Goal: Navigation & Orientation: Find specific page/section

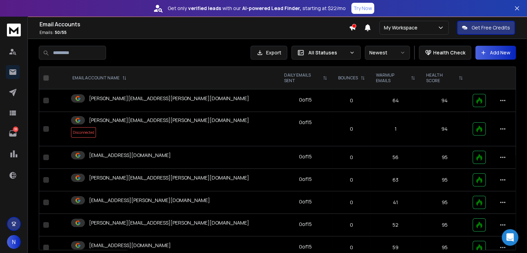
click at [5, 132] on div "33 N" at bounding box center [14, 136] width 28 height 239
click at [12, 132] on icon at bounding box center [13, 133] width 8 height 8
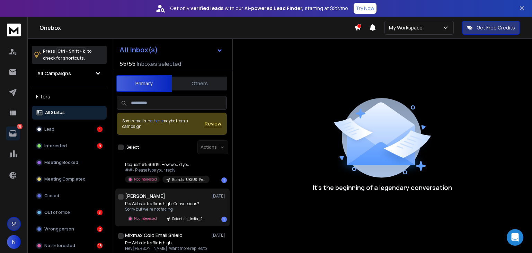
scroll to position [76, 0]
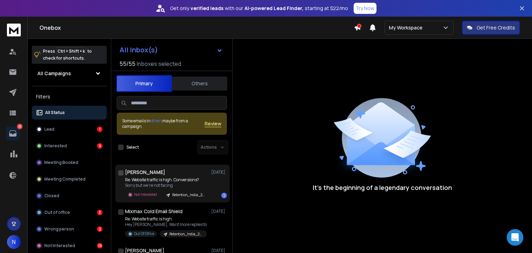
click at [193, 185] on p "Sorry but we're not facing" at bounding box center [166, 185] width 83 height 6
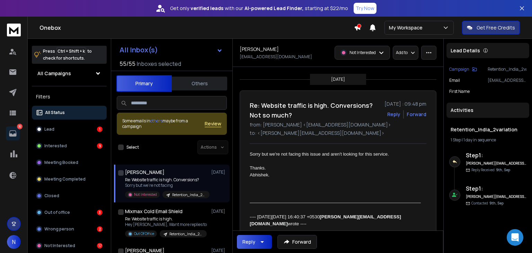
click at [332, 155] on font "Sorry but we're not facing this issue and aren't looking for this service." at bounding box center [319, 153] width 139 height 5
click at [328, 171] on div "Thanks." at bounding box center [335, 167] width 171 height 7
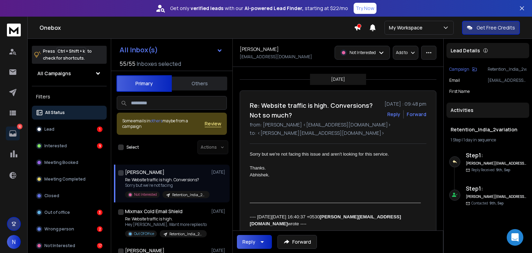
click at [257, 175] on font "Abhishek." at bounding box center [260, 174] width 20 height 5
click at [315, 189] on div "Abhishek." at bounding box center [335, 181] width 171 height 21
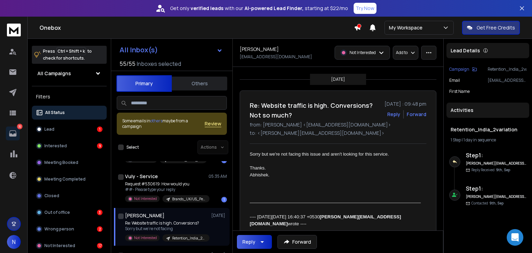
scroll to position [25, 0]
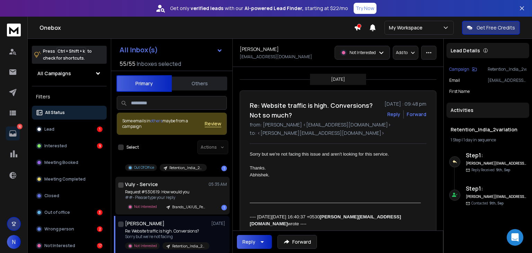
click at [206, 195] on p "##- Please type your reply" at bounding box center [166, 198] width 83 height 6
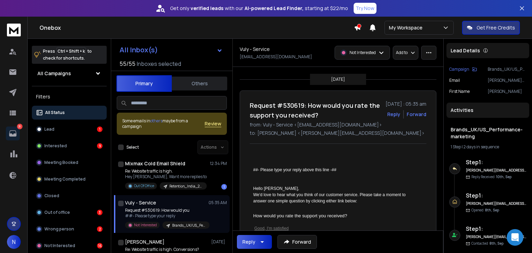
scroll to position [0, 0]
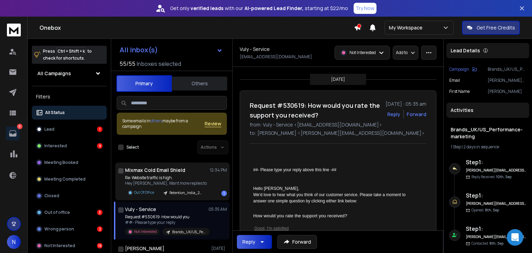
click at [179, 173] on div "Mixmax Cold Email Shield 12:34 PM Re: Website traffic is high. Hey [PERSON_NAME…" at bounding box center [176, 181] width 102 height 29
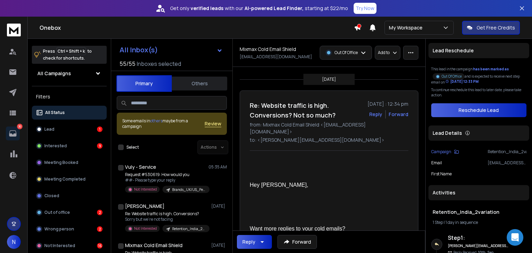
scroll to position [62, 0]
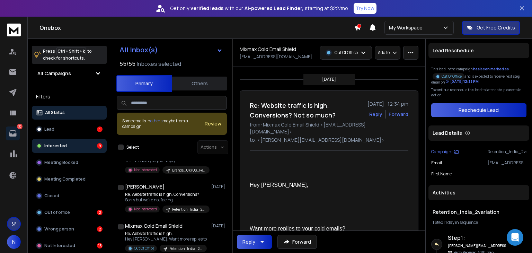
click at [86, 143] on button "Interested 9" at bounding box center [69, 146] width 75 height 14
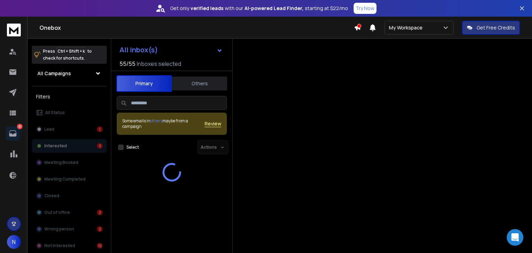
scroll to position [0, 0]
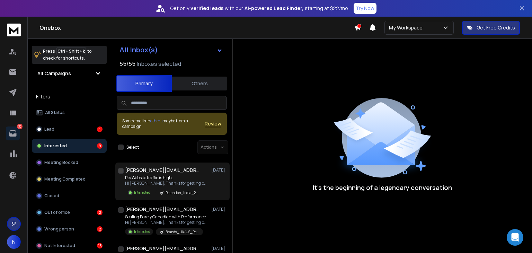
click at [191, 177] on p "Re: Website traffic is high." at bounding box center [166, 178] width 83 height 6
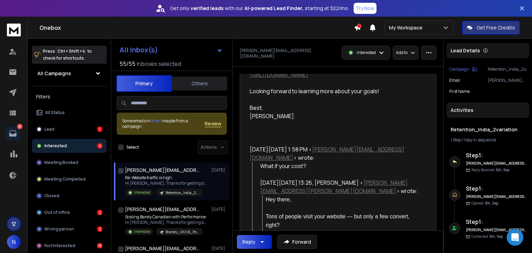
scroll to position [152, 0]
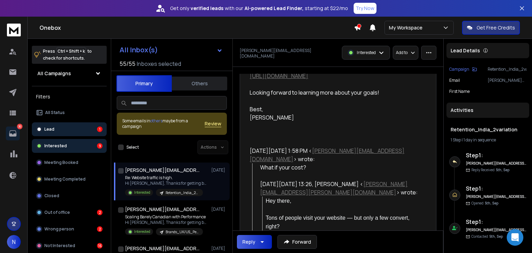
click at [58, 124] on button "Lead 1" at bounding box center [69, 129] width 75 height 14
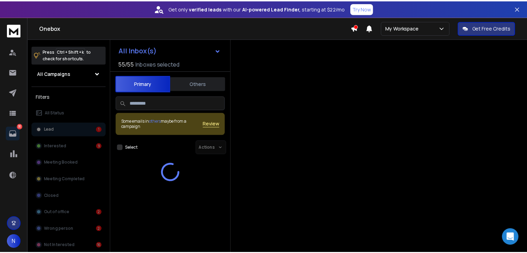
scroll to position [0, 0]
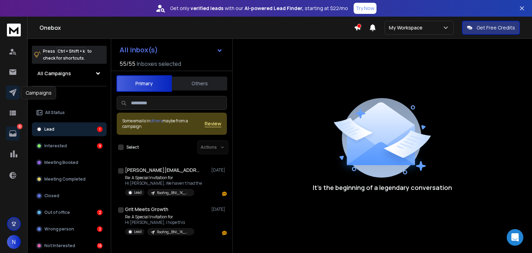
click at [17, 92] on link at bounding box center [13, 93] width 14 height 14
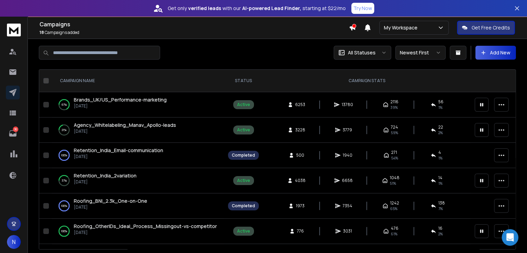
click at [141, 36] on div "Campaigns 18 Campaigns added My Workspace Get Free Credits" at bounding box center [263, 28] width 527 height 22
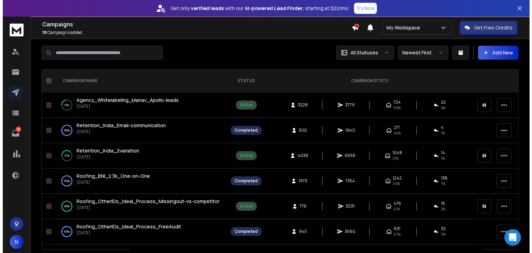
scroll to position [22, 0]
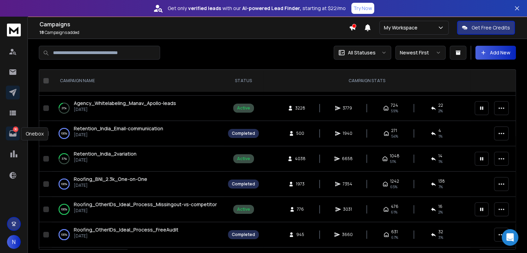
click at [11, 139] on link "30" at bounding box center [13, 133] width 14 height 14
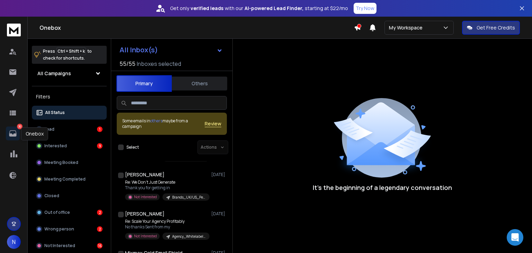
scroll to position [191, 0]
